Goal: Communication & Community: Answer question/provide support

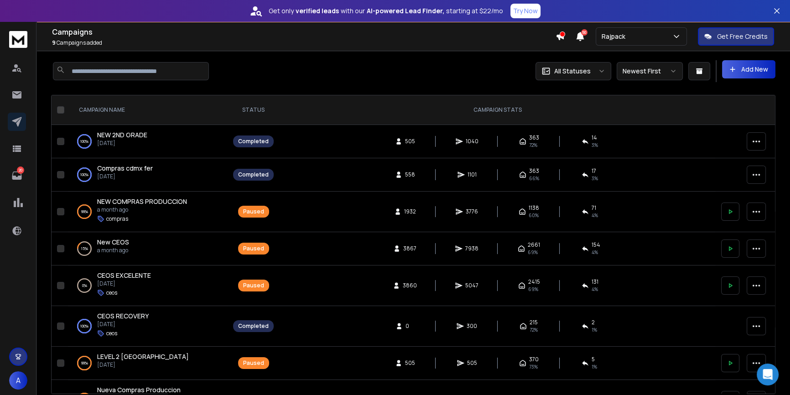
click at [727, 250] on icon at bounding box center [730, 248] width 8 height 8
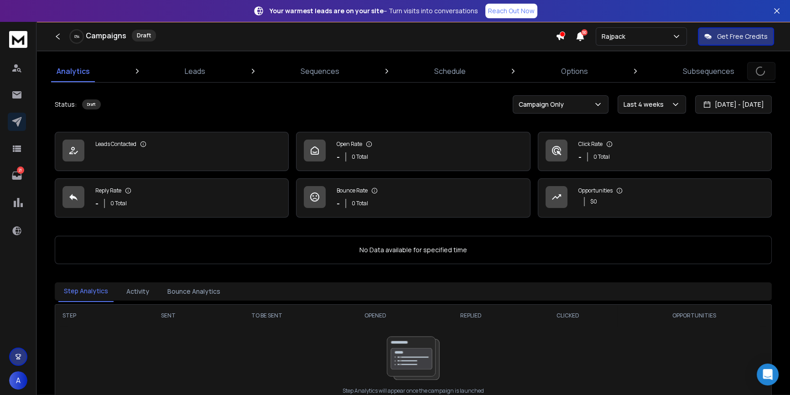
click at [6, 174] on div "21 A" at bounding box center [18, 210] width 36 height 377
click at [17, 177] on icon at bounding box center [16, 175] width 11 height 11
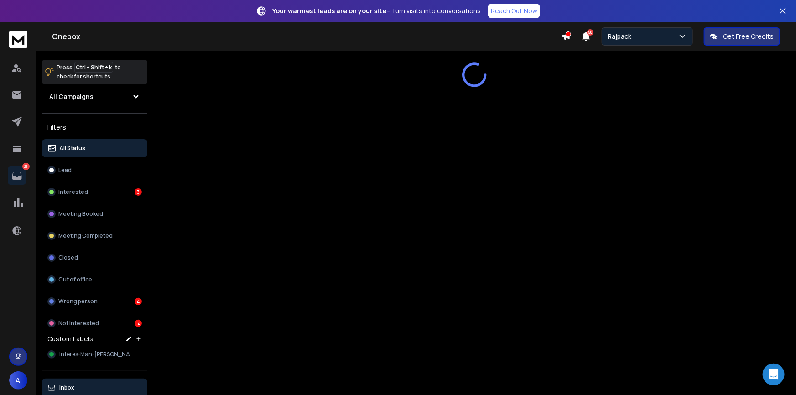
click at [652, 36] on div "Rajpack" at bounding box center [646, 36] width 79 height 9
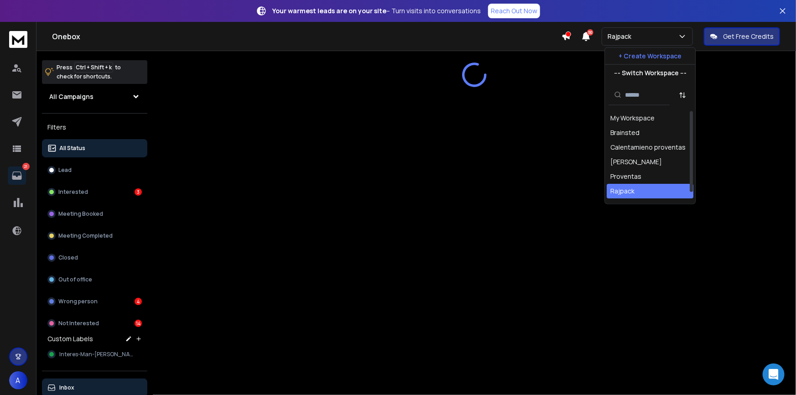
scroll to position [10, 0]
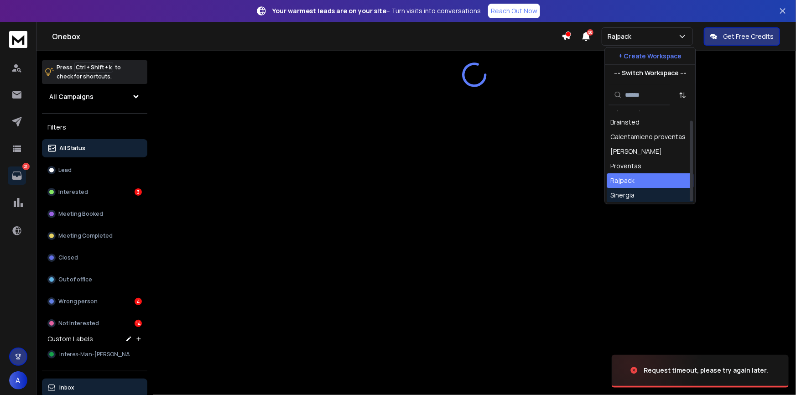
click at [629, 191] on div "Sinergia" at bounding box center [622, 195] width 24 height 9
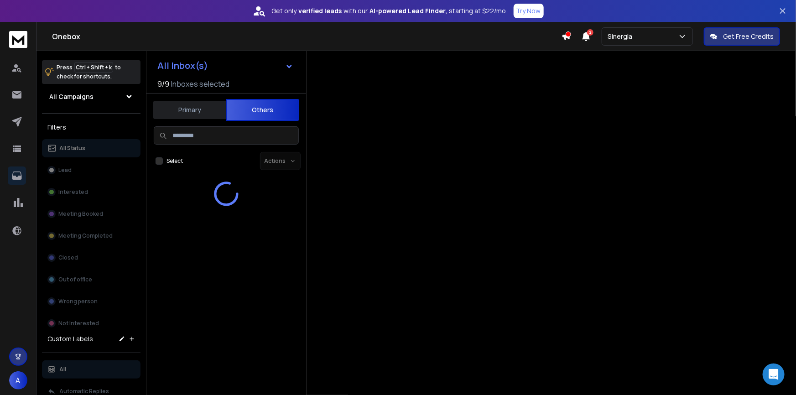
click at [254, 109] on button "Others" at bounding box center [262, 110] width 73 height 22
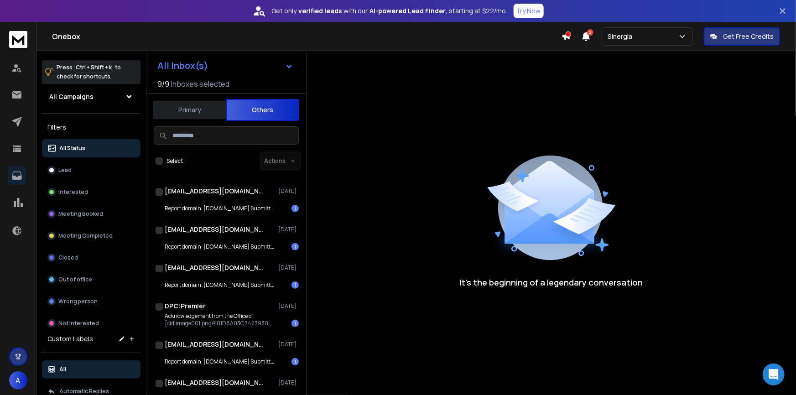
click at [187, 101] on button "Primary" at bounding box center [189, 110] width 73 height 20
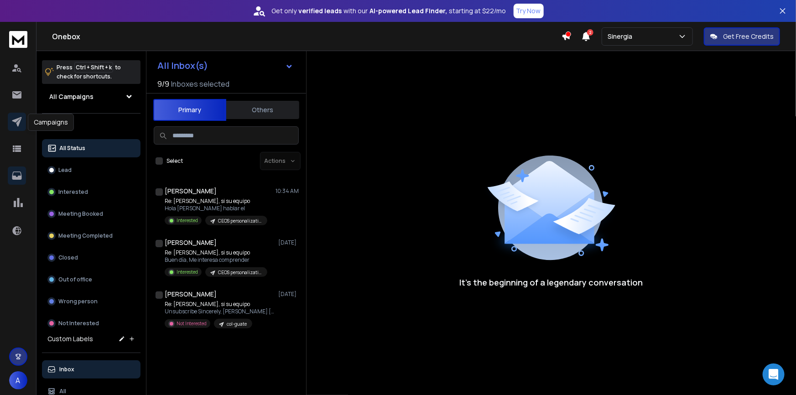
click at [12, 119] on icon at bounding box center [16, 121] width 11 height 11
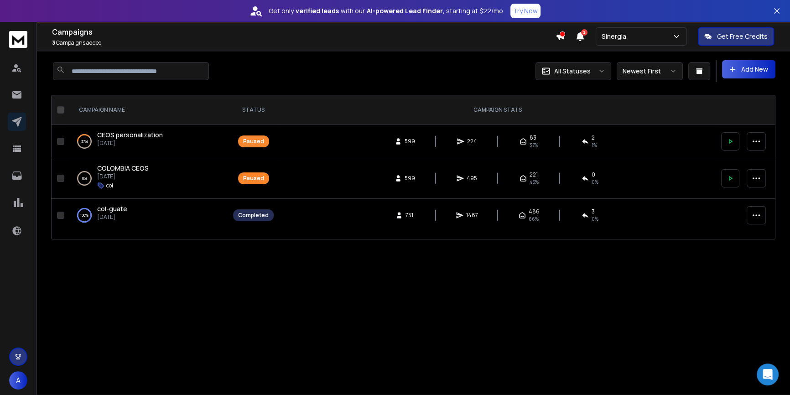
click at [733, 141] on icon at bounding box center [730, 141] width 8 height 8
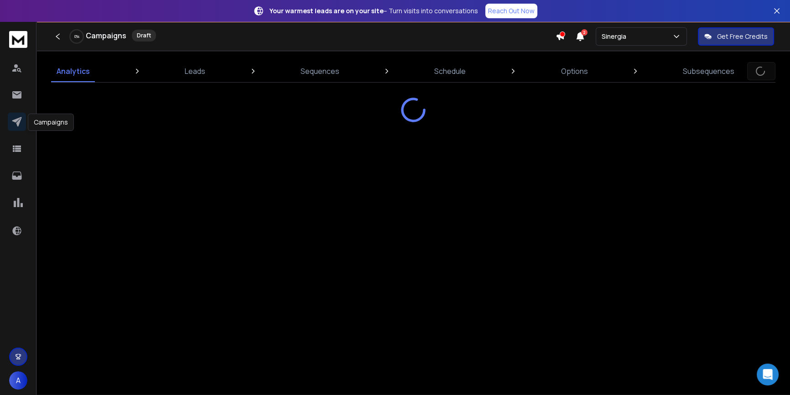
click at [14, 124] on icon at bounding box center [16, 121] width 11 height 11
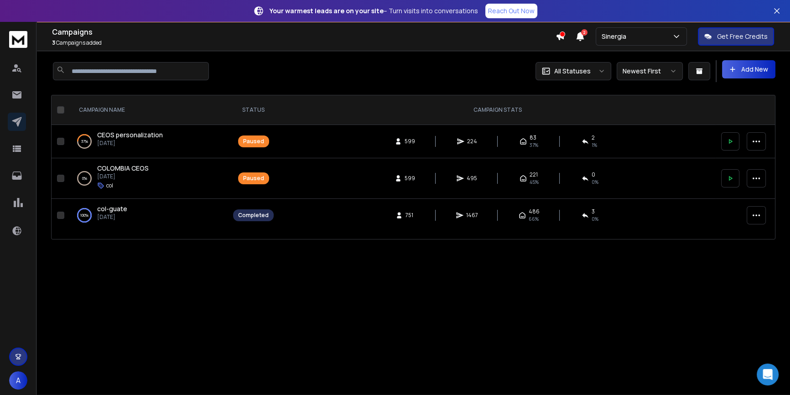
click at [737, 178] on button at bounding box center [730, 178] width 18 height 18
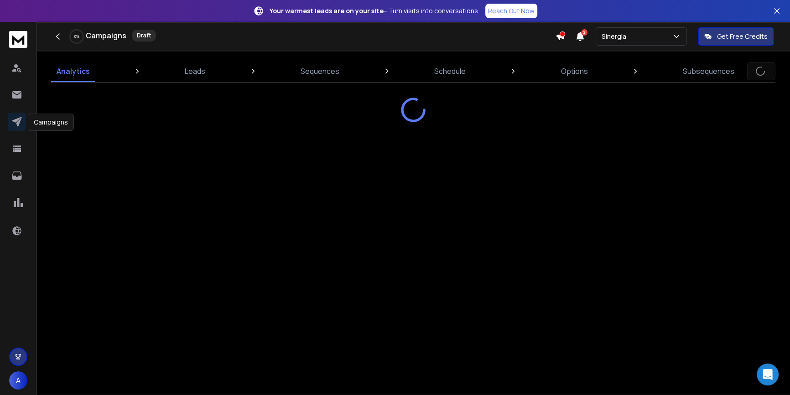
click at [16, 123] on icon at bounding box center [16, 121] width 11 height 11
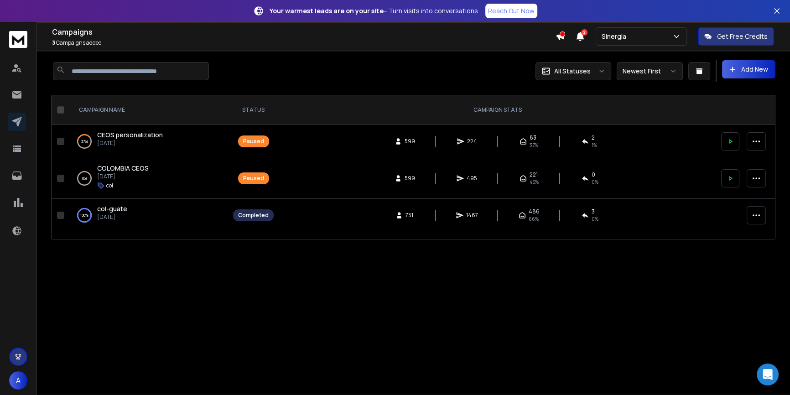
click at [146, 133] on span "CEOS personalization" at bounding box center [130, 134] width 66 height 9
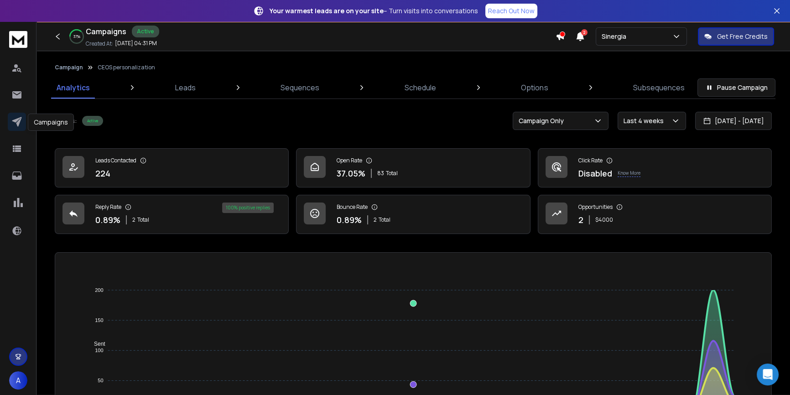
click at [18, 119] on icon at bounding box center [17, 122] width 10 height 10
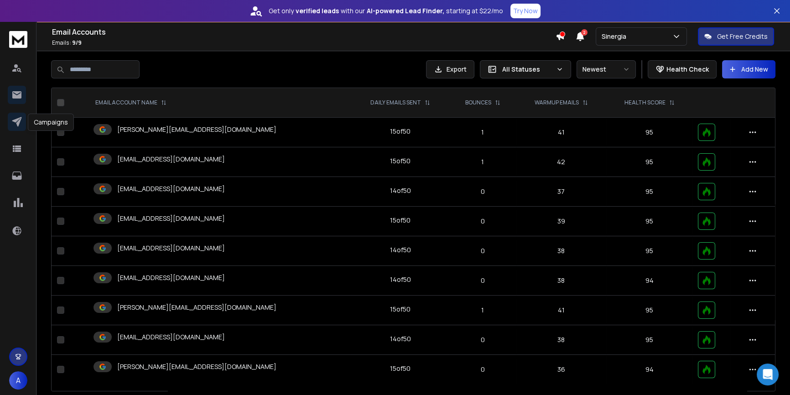
click at [9, 119] on link at bounding box center [17, 122] width 18 height 18
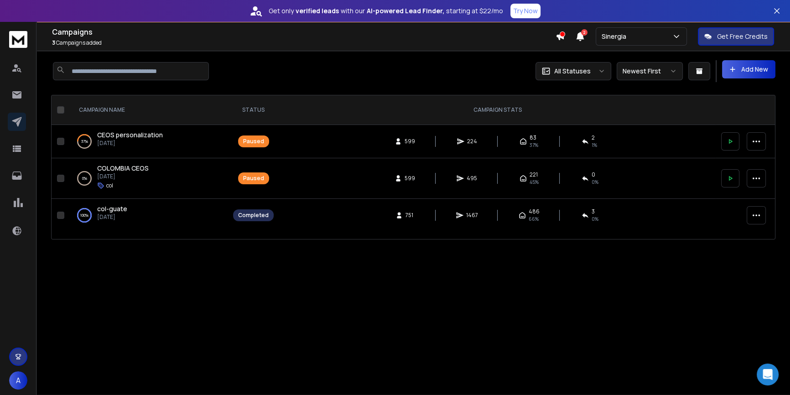
click at [730, 144] on icon at bounding box center [730, 141] width 8 height 8
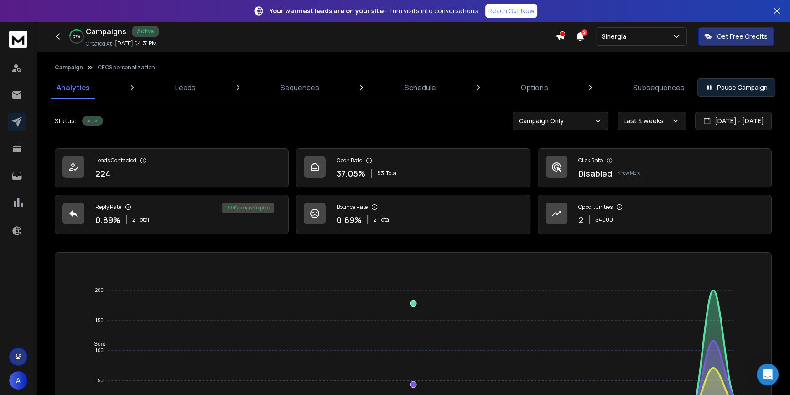
click at [751, 88] on button "Pause Campaign" at bounding box center [736, 87] width 78 height 18
click at [751, 88] on button "Resume Campaign" at bounding box center [733, 87] width 84 height 18
click at [17, 126] on icon at bounding box center [16, 121] width 11 height 11
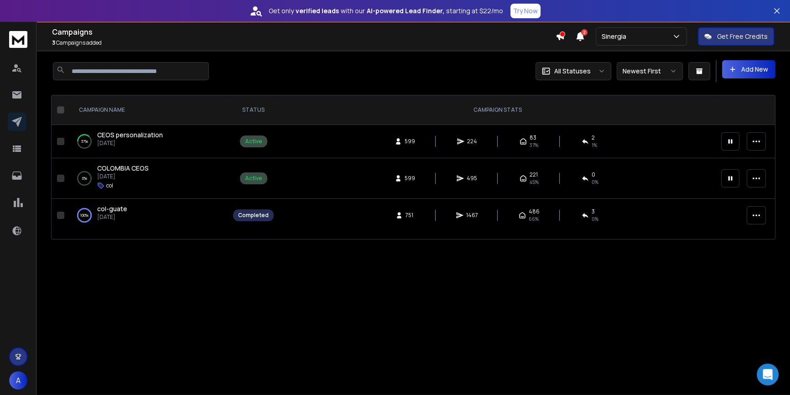
click at [328, 52] on div "Campaigns 3 Campaigns Added All Statuses Newest First Add New CAMPAIGN NAME STA…" at bounding box center [412, 257] width 753 height 413
click at [18, 173] on icon at bounding box center [16, 175] width 11 height 11
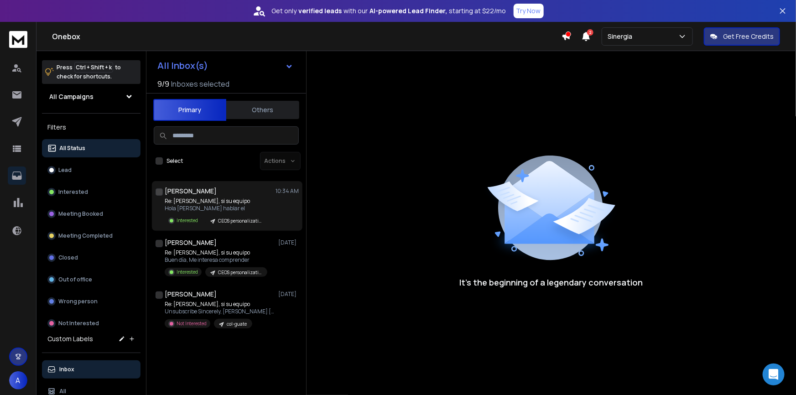
click at [218, 205] on p "Hola [PERSON_NAME] hablar el" at bounding box center [216, 208] width 103 height 7
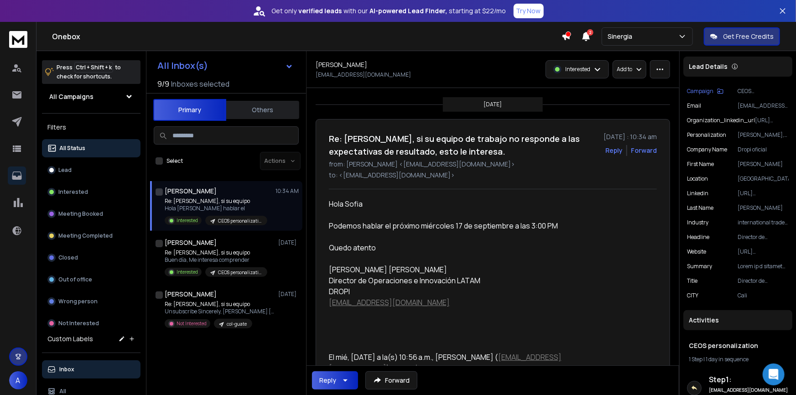
click at [648, 150] on div "Forward" at bounding box center [644, 150] width 26 height 9
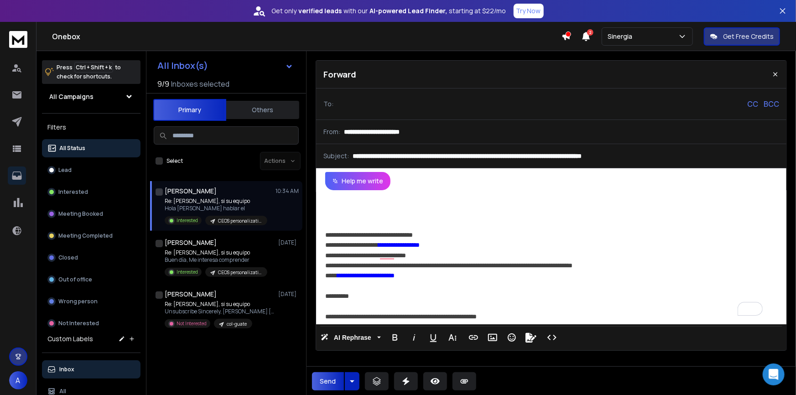
click at [401, 104] on input at bounding box center [369, 104] width 64 height 16
paste input "**********"
type input "**********"
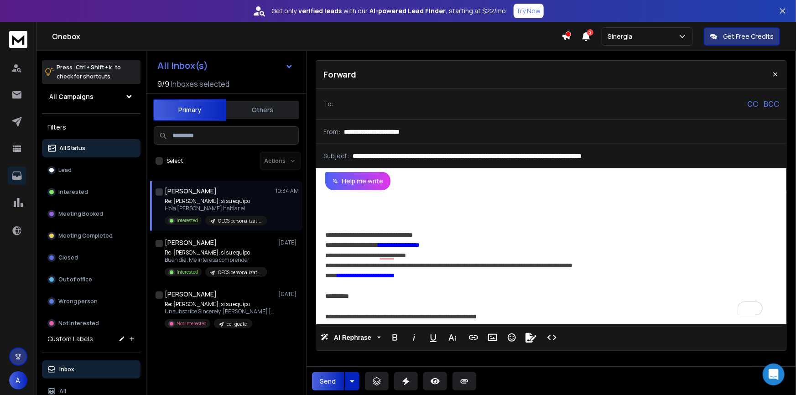
click at [330, 377] on button "Send" at bounding box center [328, 381] width 32 height 18
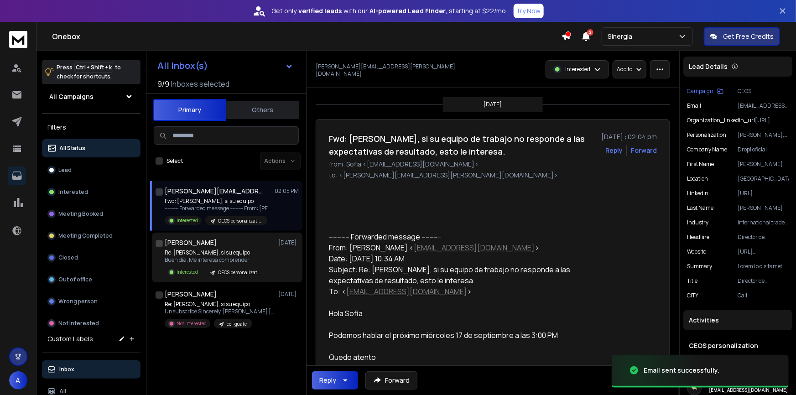
click at [239, 243] on div "Mauricio Isaza Mesa 10 Sep" at bounding box center [232, 242] width 134 height 9
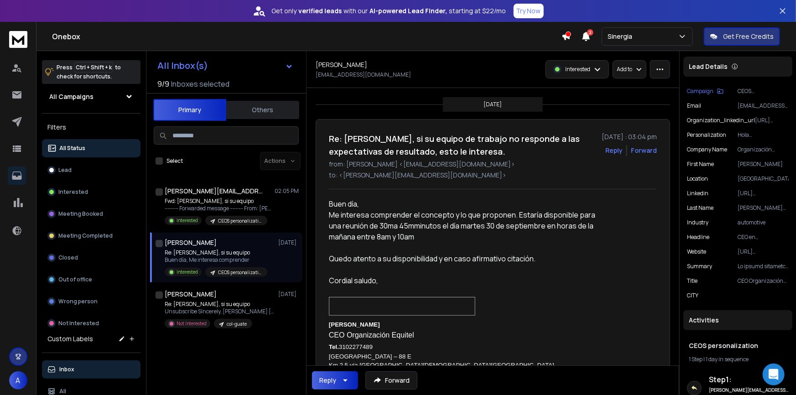
click at [644, 149] on div "Forward" at bounding box center [644, 150] width 26 height 9
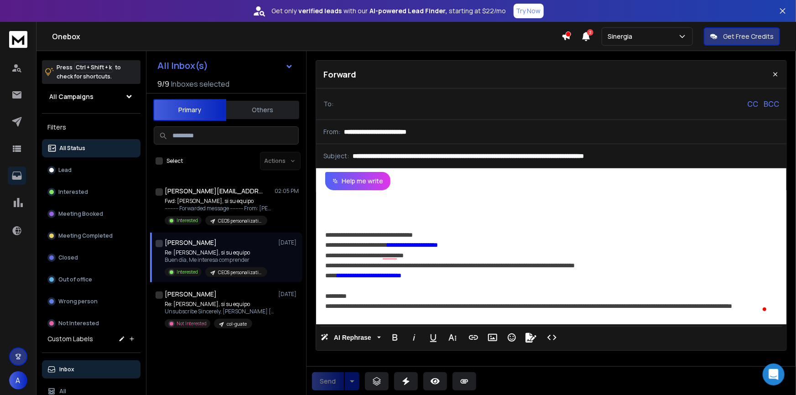
click at [338, 104] on input at bounding box center [369, 104] width 64 height 16
paste input "**********"
drag, startPoint x: 350, startPoint y: 106, endPoint x: 304, endPoint y: 109, distance: 45.7
click at [304, 109] on div "**********" at bounding box center [471, 248] width 650 height 395
type input "**********"
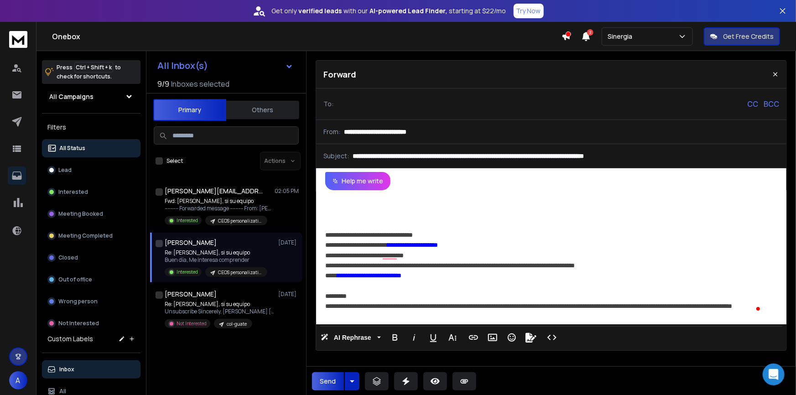
click at [321, 379] on button "Send" at bounding box center [328, 381] width 32 height 18
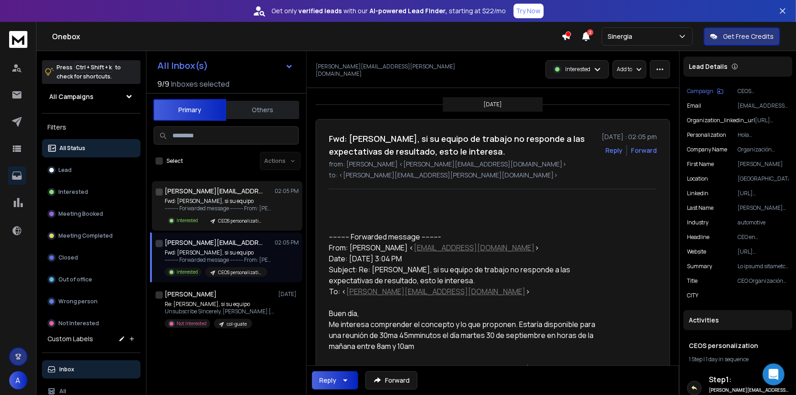
click at [214, 202] on p "Fwd: William, si su equipo" at bounding box center [219, 200] width 109 height 7
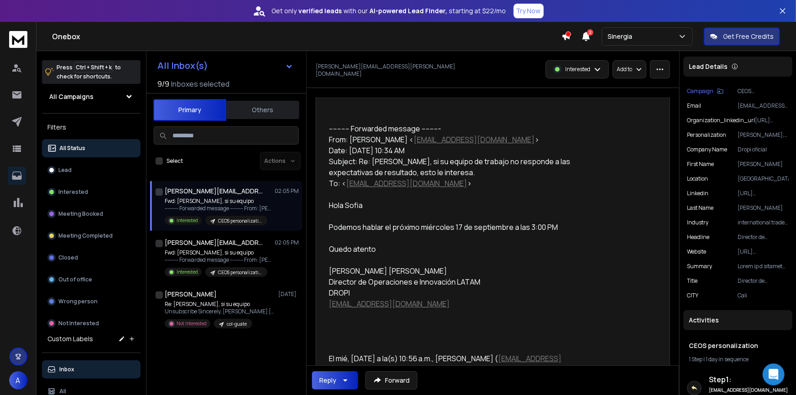
scroll to position [109, 0]
click at [19, 92] on icon at bounding box center [16, 94] width 9 height 7
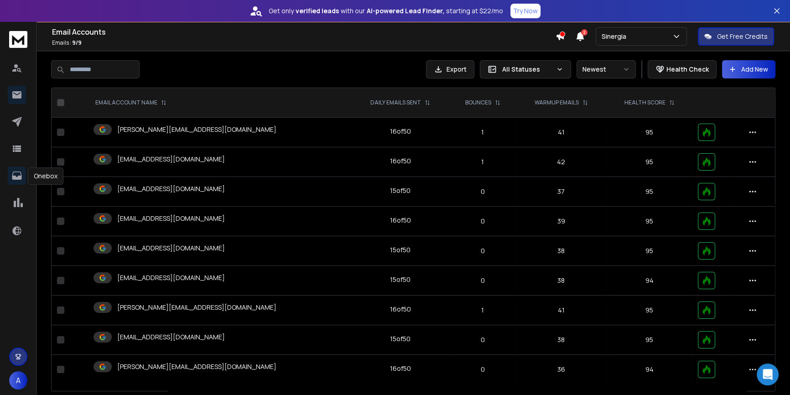
click at [12, 176] on icon at bounding box center [17, 175] width 10 height 8
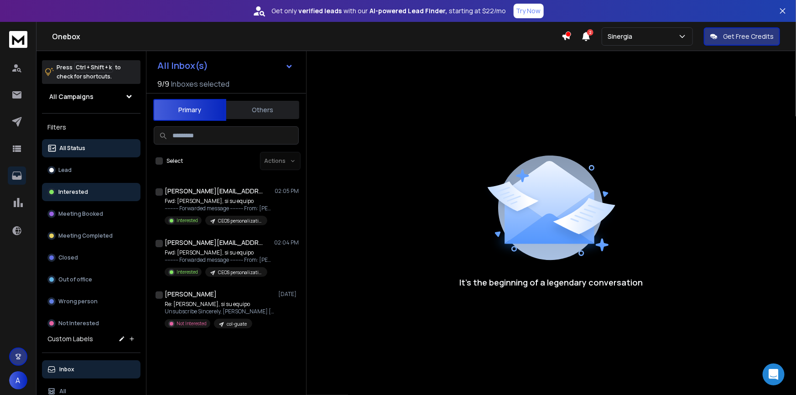
click at [78, 190] on p "Interested" at bounding box center [73, 191] width 30 height 7
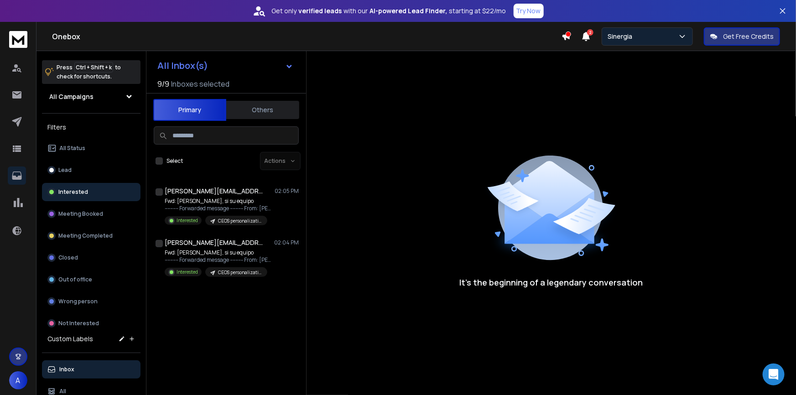
click at [661, 36] on div "Sinergia" at bounding box center [646, 36] width 79 height 9
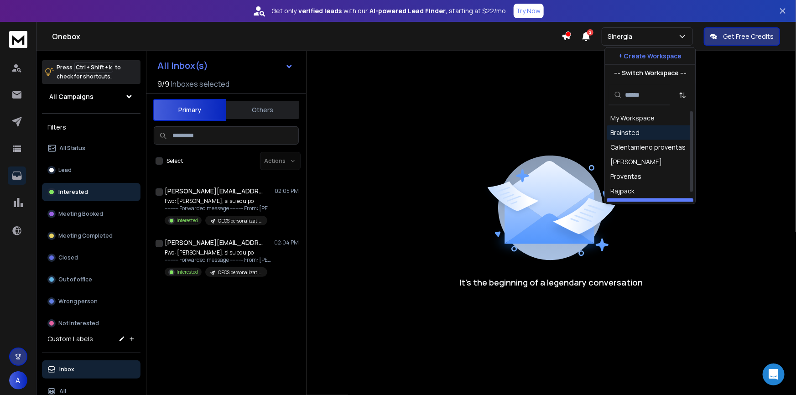
click at [632, 137] on div "Brainsted" at bounding box center [624, 132] width 29 height 9
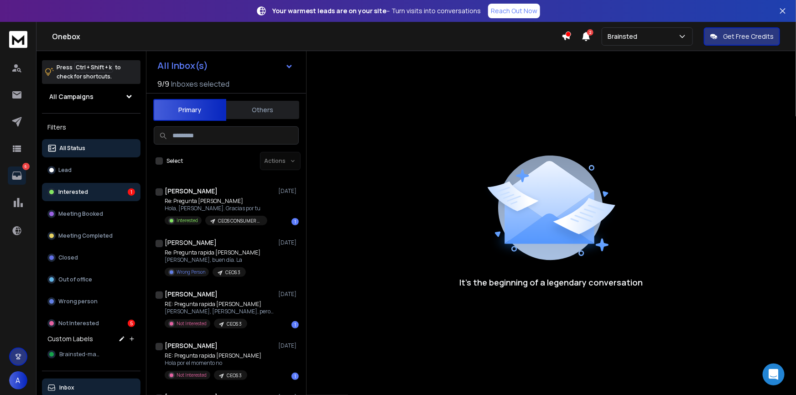
click at [71, 187] on button "Interested 1" at bounding box center [91, 192] width 99 height 18
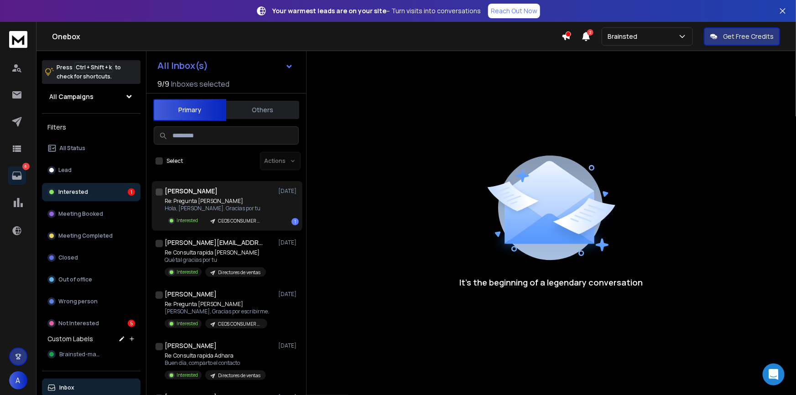
click at [236, 194] on div "[PERSON_NAME] [DATE]" at bounding box center [232, 191] width 134 height 9
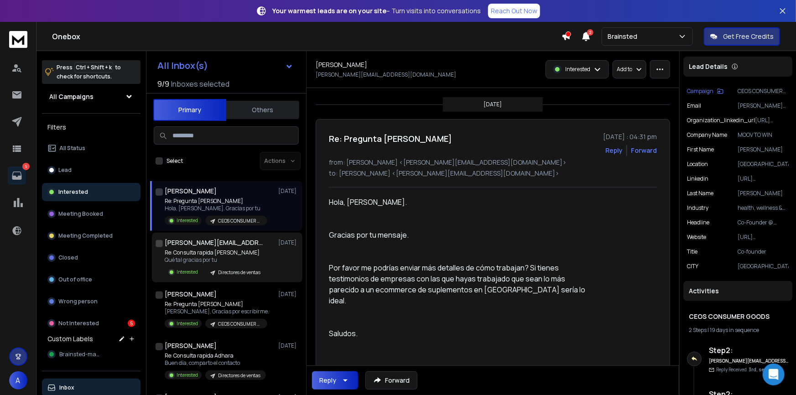
click at [223, 277] on div "[PERSON_NAME][EMAIL_ADDRESS][DOMAIN_NAME] [DATE] Re: Consulta rapida [PERSON_NA…" at bounding box center [227, 258] width 150 height 50
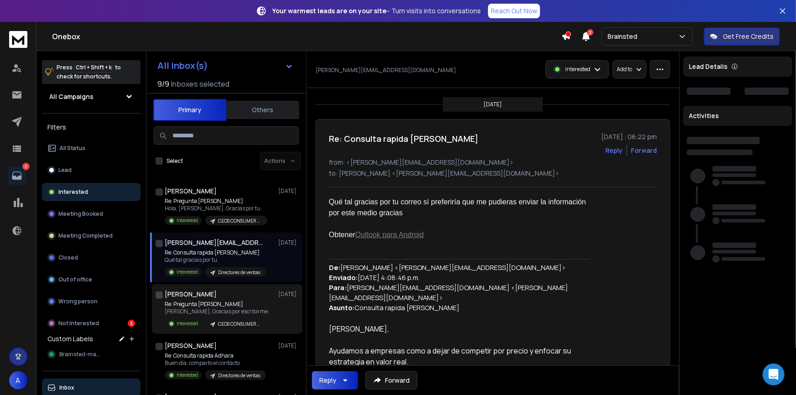
click at [216, 313] on p "[PERSON_NAME], Gracias por escribirme." at bounding box center [217, 311] width 104 height 7
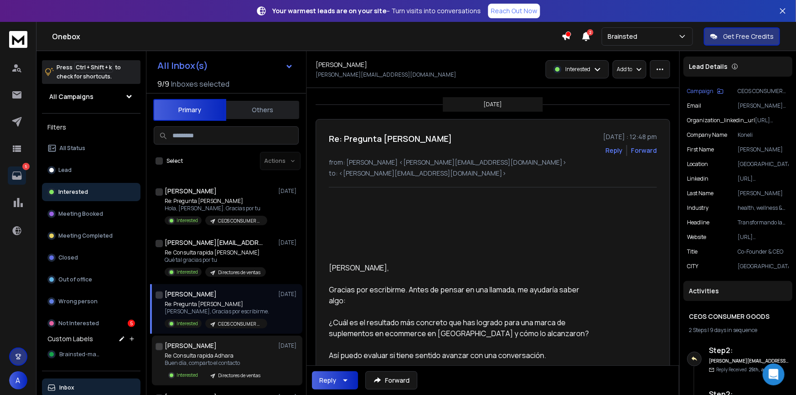
click at [209, 351] on div "[PERSON_NAME] [DATE] Re: Consulta rapida Adhara Buen día, comparto el contacto …" at bounding box center [232, 360] width 134 height 39
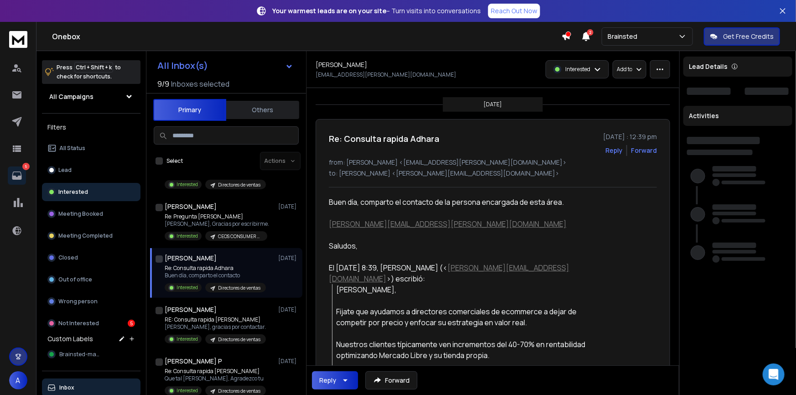
scroll to position [88, 0]
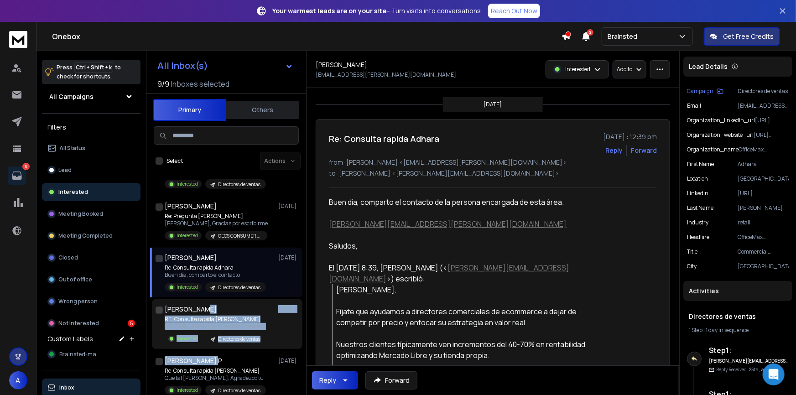
drag, startPoint x: 209, startPoint y: 351, endPoint x: 227, endPoint y: 308, distance: 47.0
click at [227, 308] on div "[PERSON_NAME] [DATE] Re: Pregunta [PERSON_NAME], [PERSON_NAME]. Gracias por tu …" at bounding box center [226, 325] width 160 height 292
click at [227, 308] on div "[PERSON_NAME] [DATE]" at bounding box center [232, 309] width 134 height 9
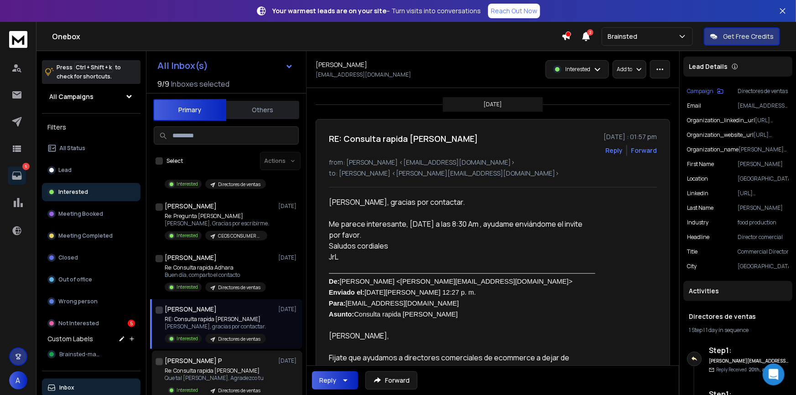
click at [222, 351] on div "[PERSON_NAME] P [DATE] Re: Consulta rapida [PERSON_NAME] Que tal [PERSON_NAME],…" at bounding box center [227, 376] width 150 height 50
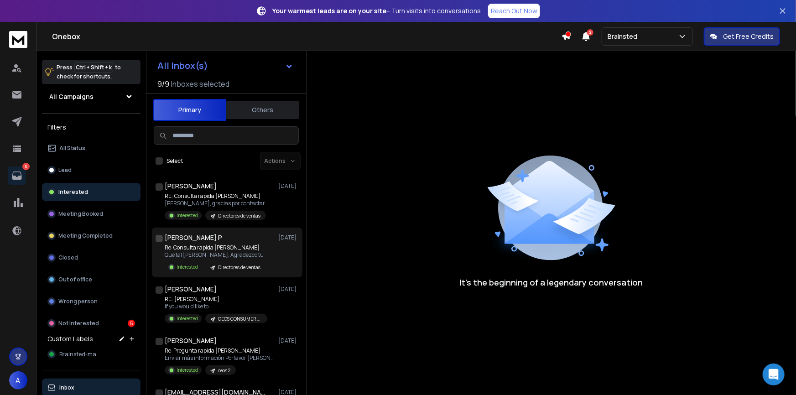
scroll to position [212, 0]
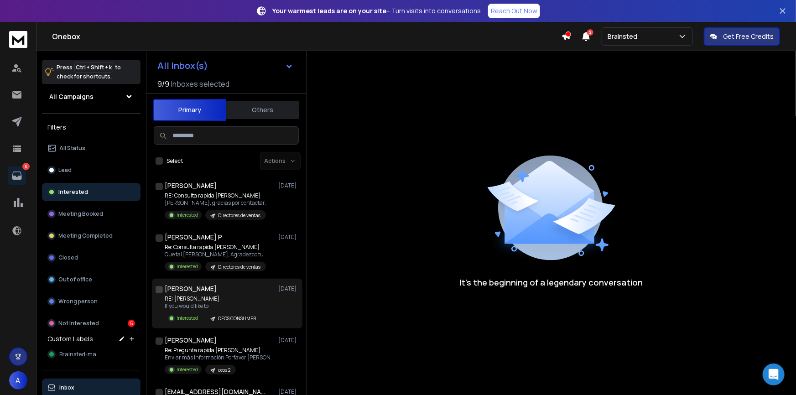
click at [225, 314] on div "CEOS CONSUMER GOODS" at bounding box center [236, 318] width 62 height 10
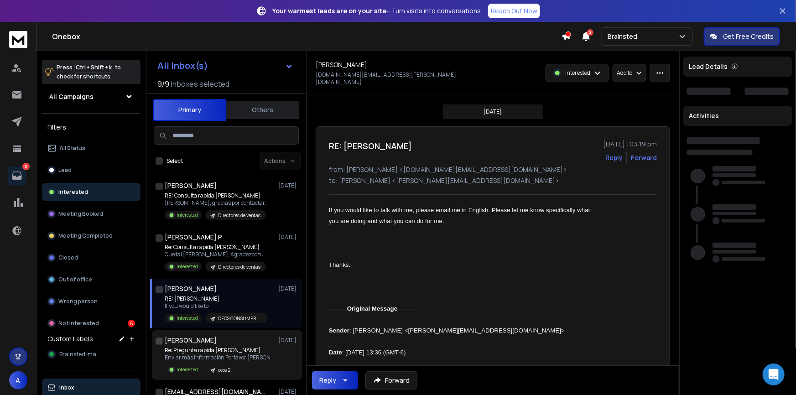
click at [224, 347] on p "Re: Pregunta rapida [PERSON_NAME]" at bounding box center [219, 350] width 109 height 7
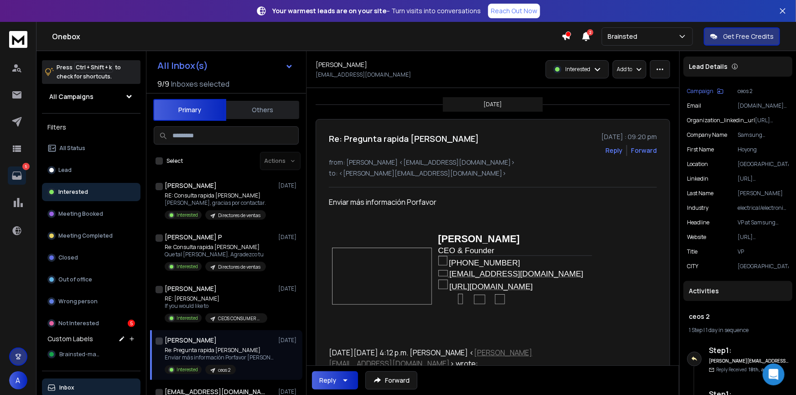
scroll to position [268, 0]
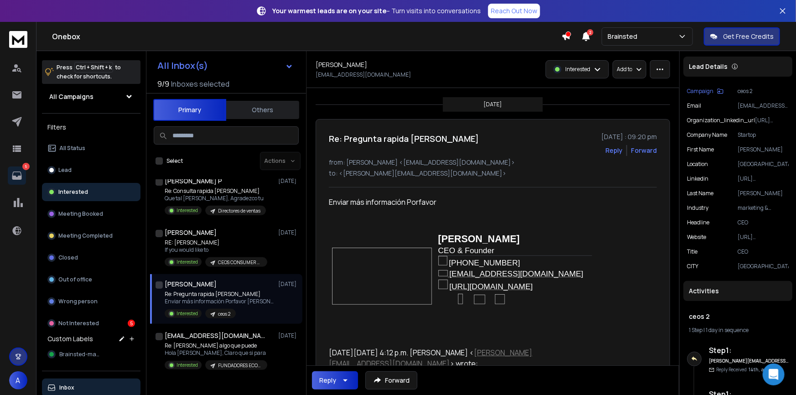
click at [228, 356] on div "Re: [PERSON_NAME] algo que puede Hola [PERSON_NAME], Claro que si para Interest…" at bounding box center [216, 356] width 103 height 28
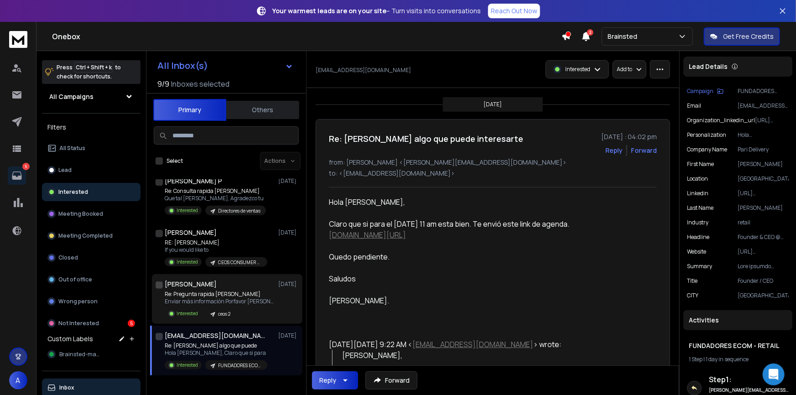
click at [225, 299] on p "Enviar más información Porfavor José" at bounding box center [219, 301] width 109 height 7
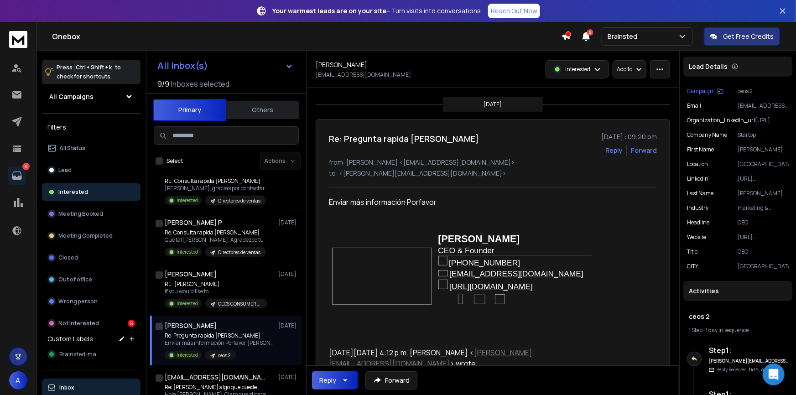
scroll to position [223, 0]
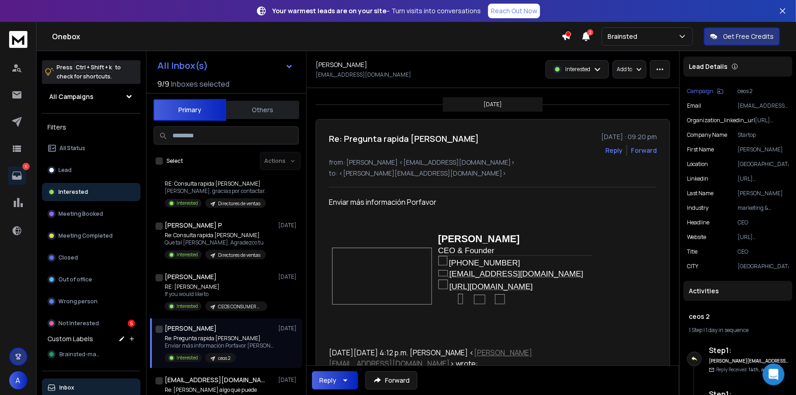
click at [225, 299] on div "RE: Pregunta Hoyong If you would like to Interested CEOS CONSUMER GOODS" at bounding box center [216, 297] width 103 height 28
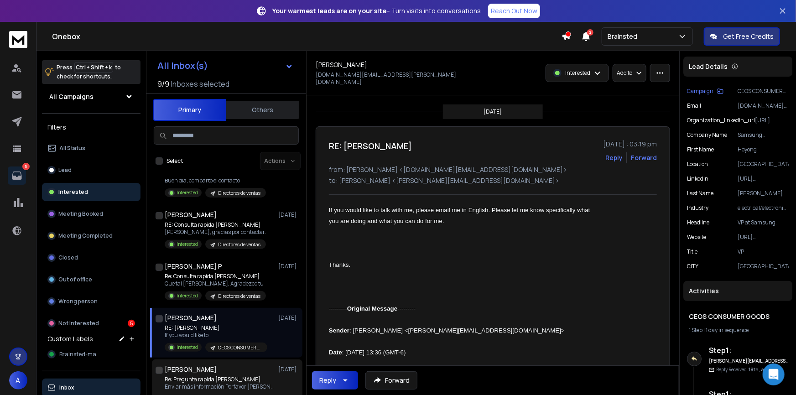
scroll to position [176, 0]
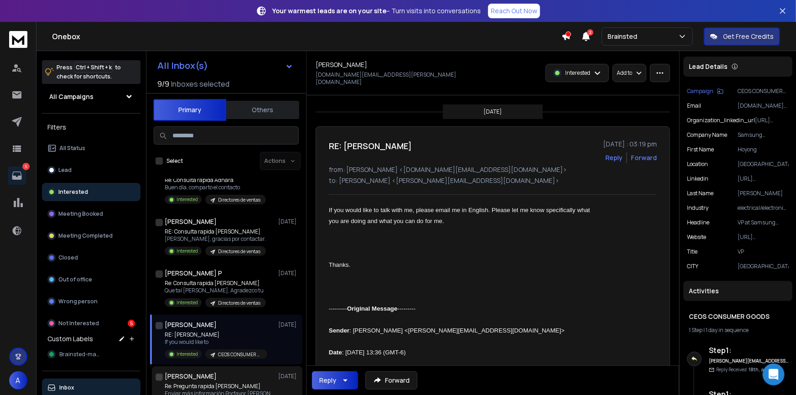
click at [225, 300] on p "Directores de ventas" at bounding box center [239, 303] width 42 height 7
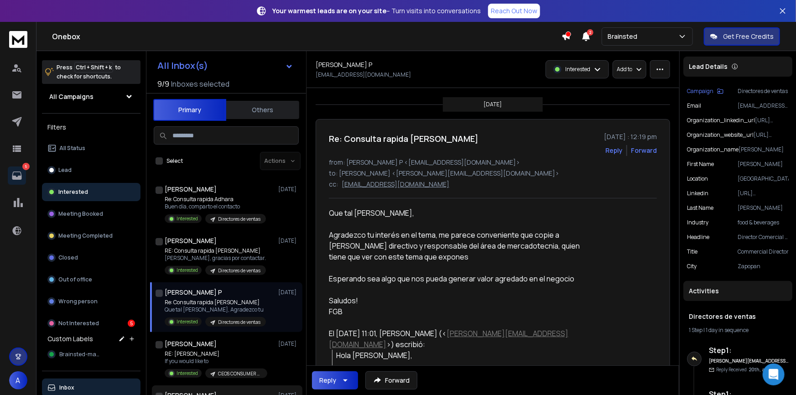
scroll to position [150, 0]
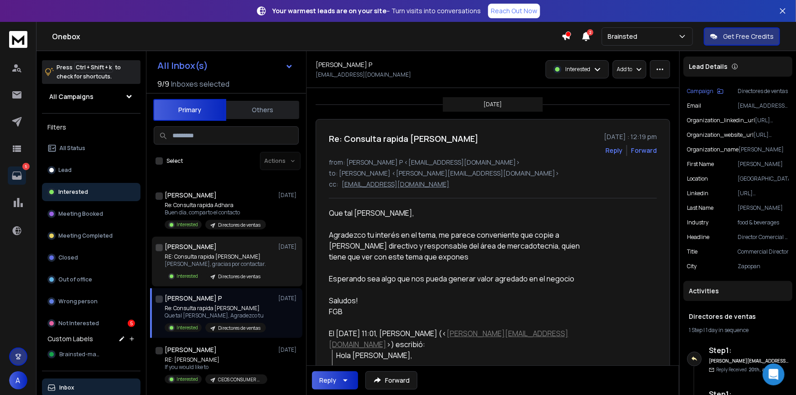
click at [231, 264] on p "Hola Darío, gracias por contactar." at bounding box center [215, 263] width 101 height 7
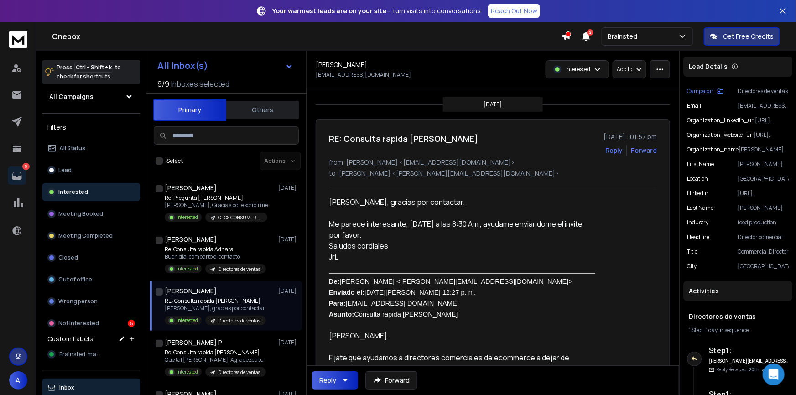
scroll to position [106, 0]
click at [231, 264] on div "Directores de ventas" at bounding box center [235, 269] width 61 height 10
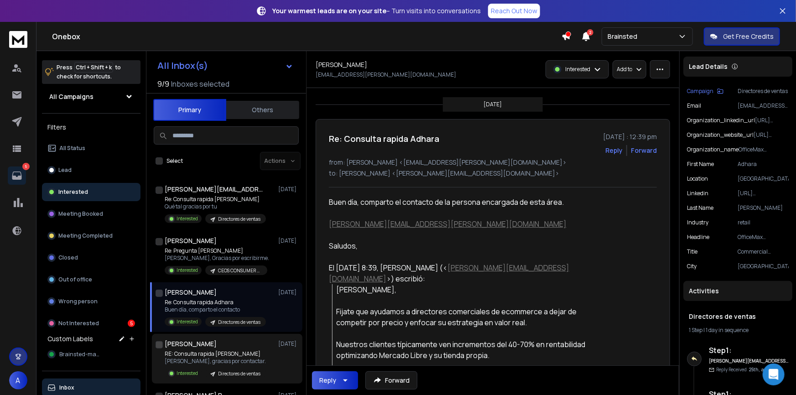
scroll to position [53, 0]
click at [231, 264] on div "Re: Pregunta Antonio Hola Dario, Gracias por escribirme. Interested CEOS CONSUM…" at bounding box center [217, 262] width 104 height 28
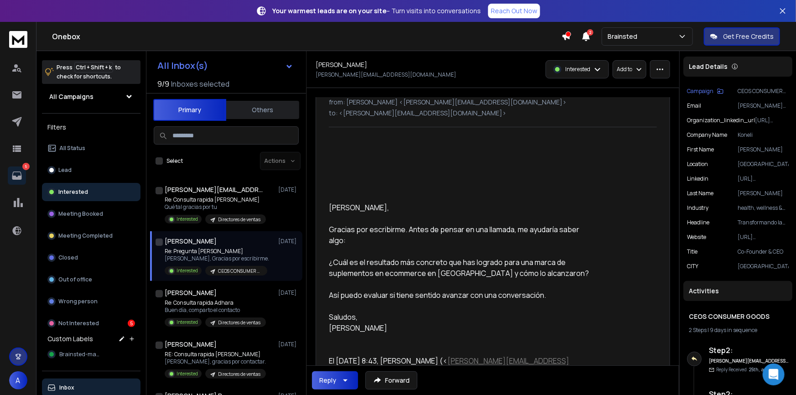
scroll to position [61, 0]
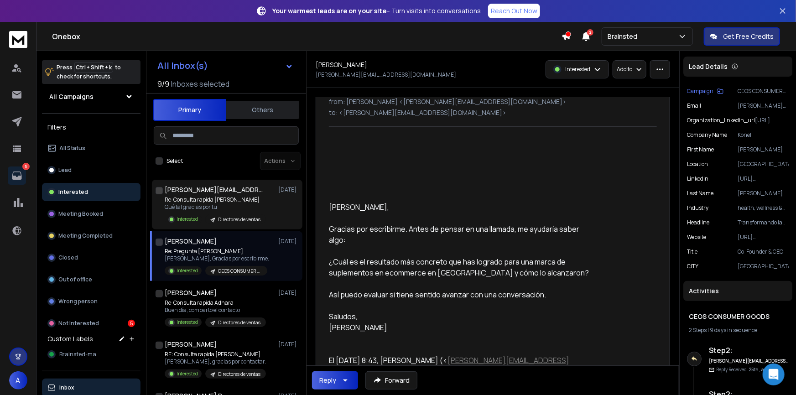
click at [242, 189] on h1 "mauricio@cepillosregios.com" at bounding box center [215, 189] width 100 height 9
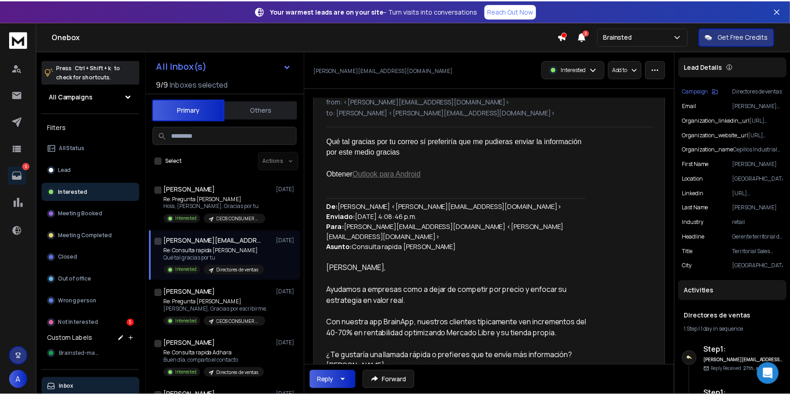
scroll to position [0, 0]
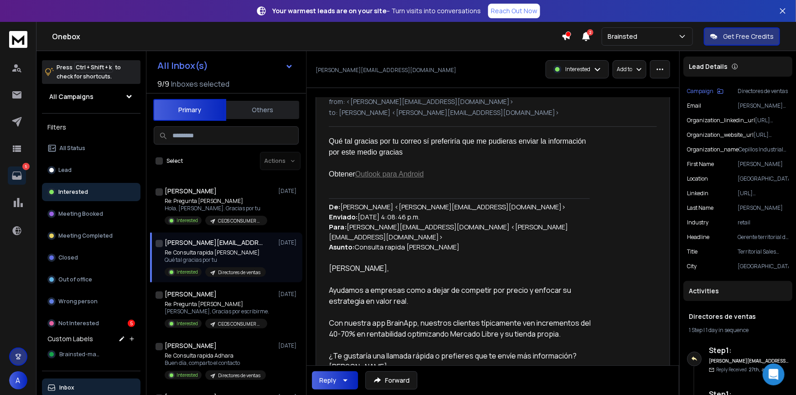
click at [242, 208] on p "Hola, Darío. Gracias por tu" at bounding box center [216, 208] width 103 height 7
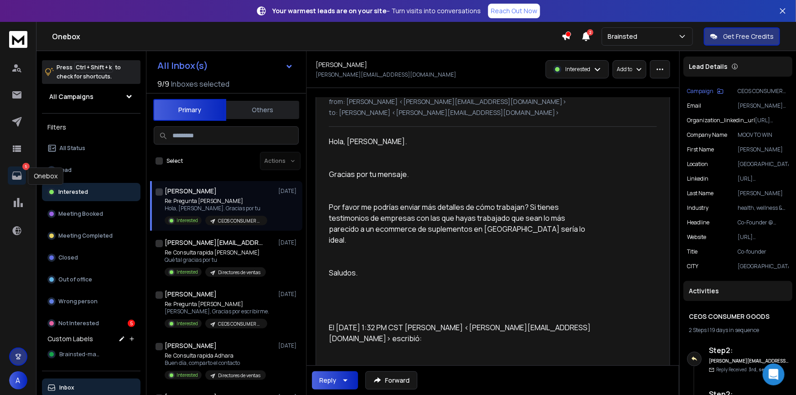
click at [14, 177] on icon at bounding box center [17, 175] width 10 height 8
click at [14, 127] on icon at bounding box center [16, 121] width 11 height 11
